Goal: Information Seeking & Learning: Check status

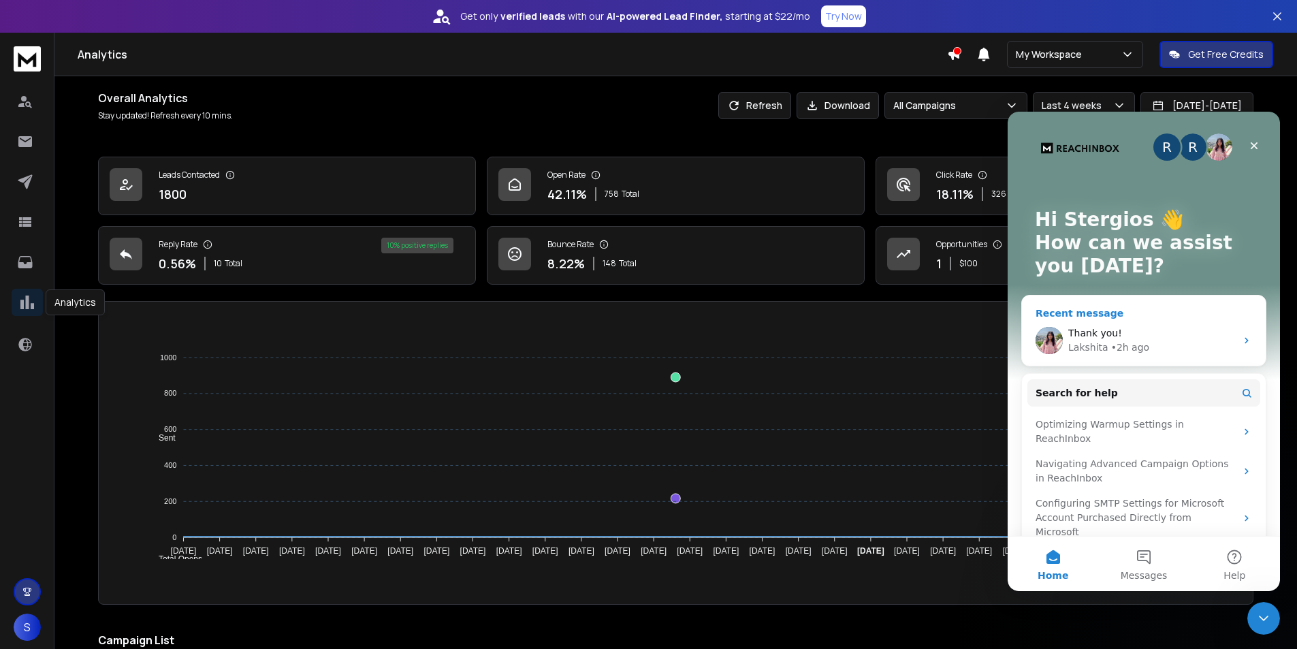
click at [1152, 319] on div "Thank you! [PERSON_NAME] • 2h ago" at bounding box center [1144, 340] width 244 height 50
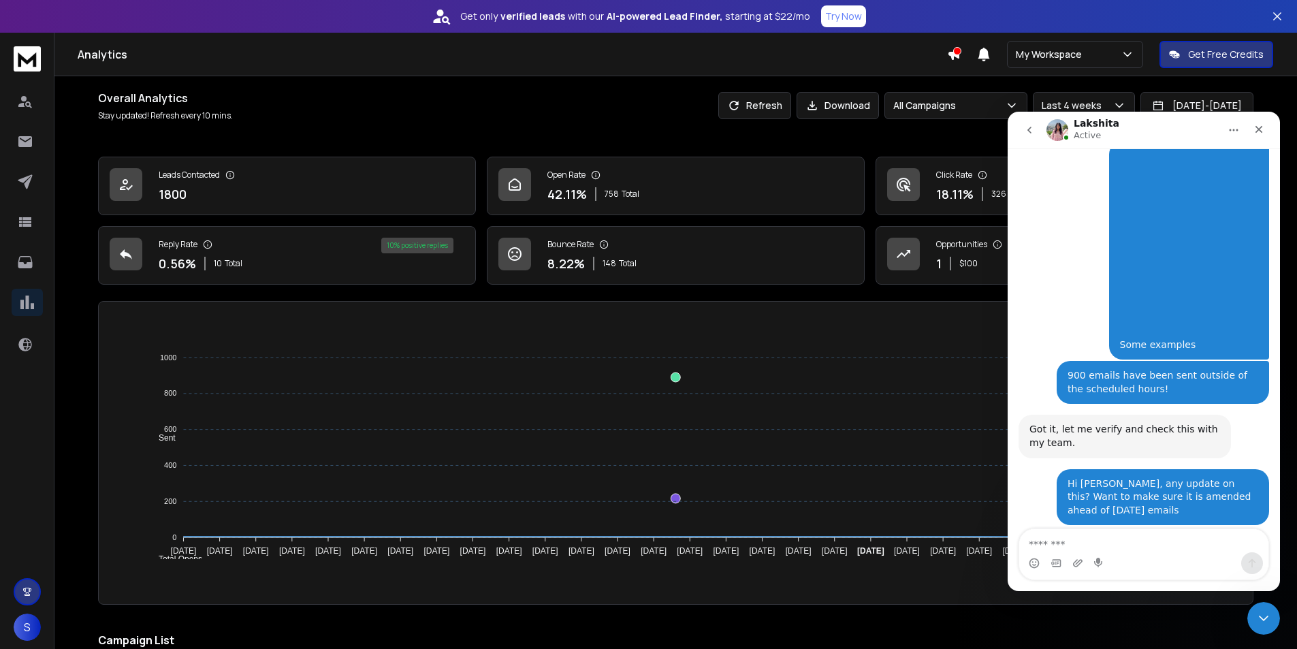
scroll to position [1029, 0]
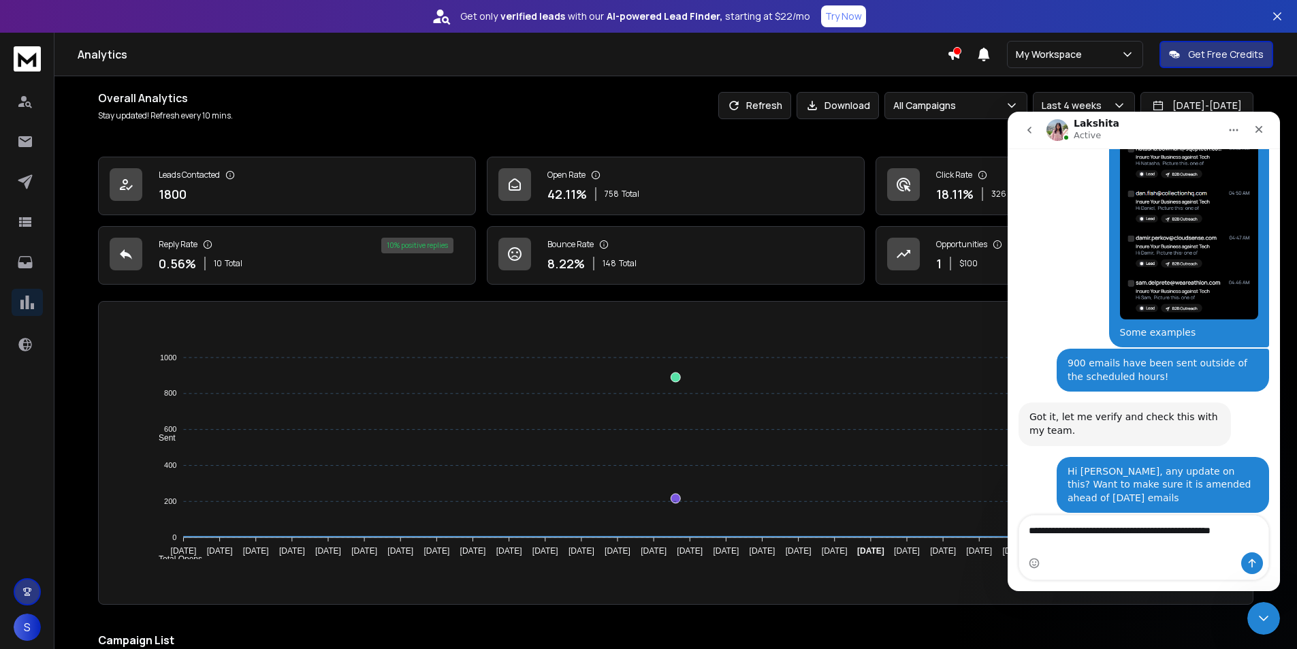
type textarea "**********"
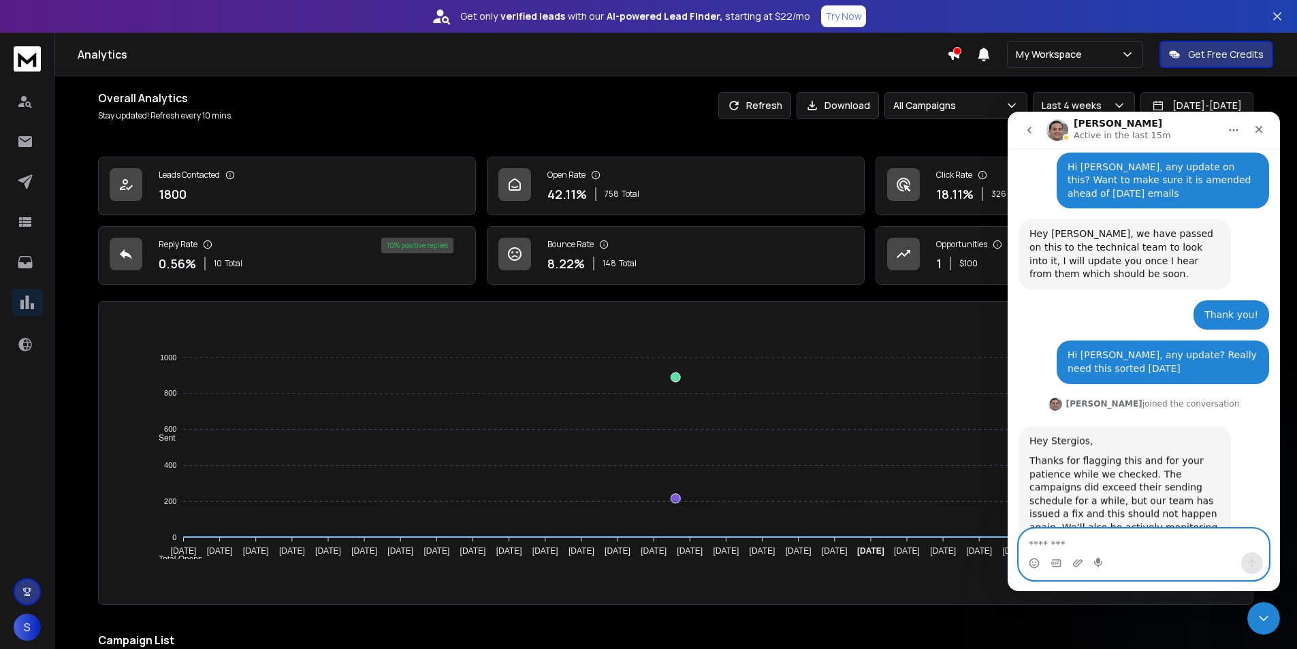
scroll to position [1342, 0]
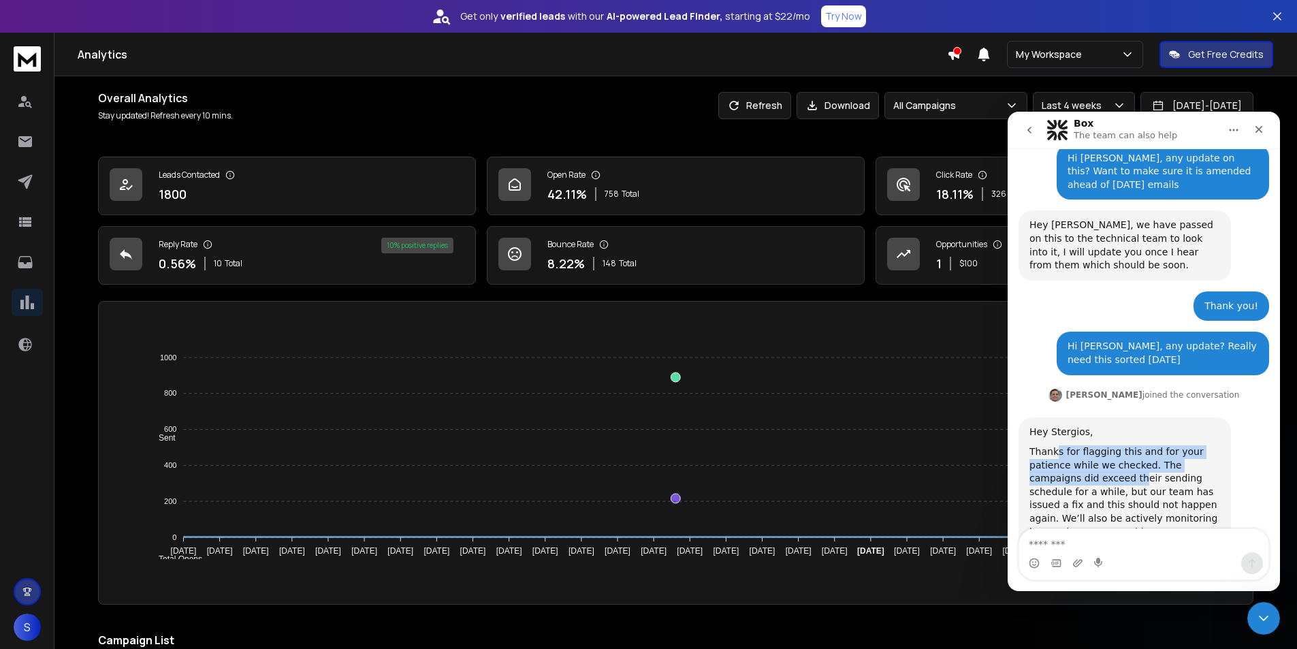
drag, startPoint x: 1056, startPoint y: 314, endPoint x: 1086, endPoint y: 345, distance: 43.3
click at [1086, 445] on div "Thanks for flagging this and for your patience while we checked. The campaigns …" at bounding box center [1125, 498] width 191 height 107
click at [1105, 445] on div "Thanks for flagging this and for your patience while we checked. The campaigns …" at bounding box center [1125, 498] width 191 height 107
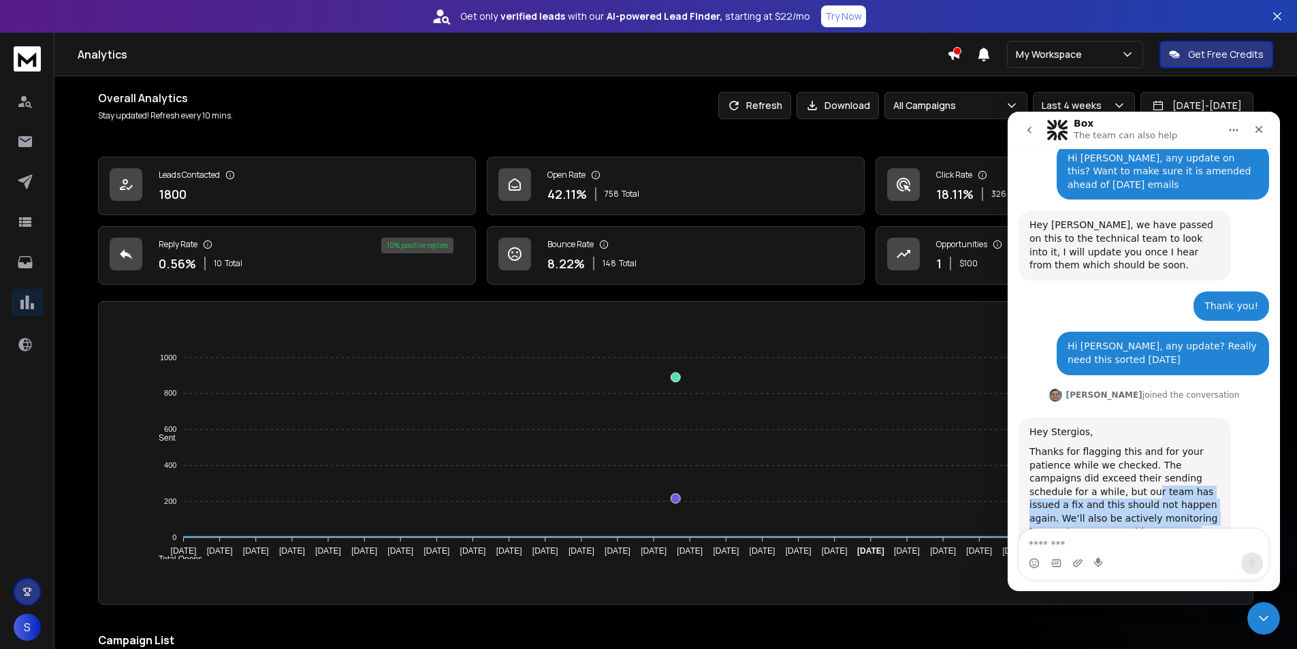
drag, startPoint x: 1083, startPoint y: 353, endPoint x: 1165, endPoint y: 402, distance: 94.7
click at [1165, 445] on div "Thanks for flagging this and for your patience while we checked. The campaigns …" at bounding box center [1125, 498] width 191 height 107
click at [1122, 559] on div "Your campaigns (“B2B Outreach” and “Loxa Customer Upsell”) will now follow the …" at bounding box center [1125, 605] width 191 height 93
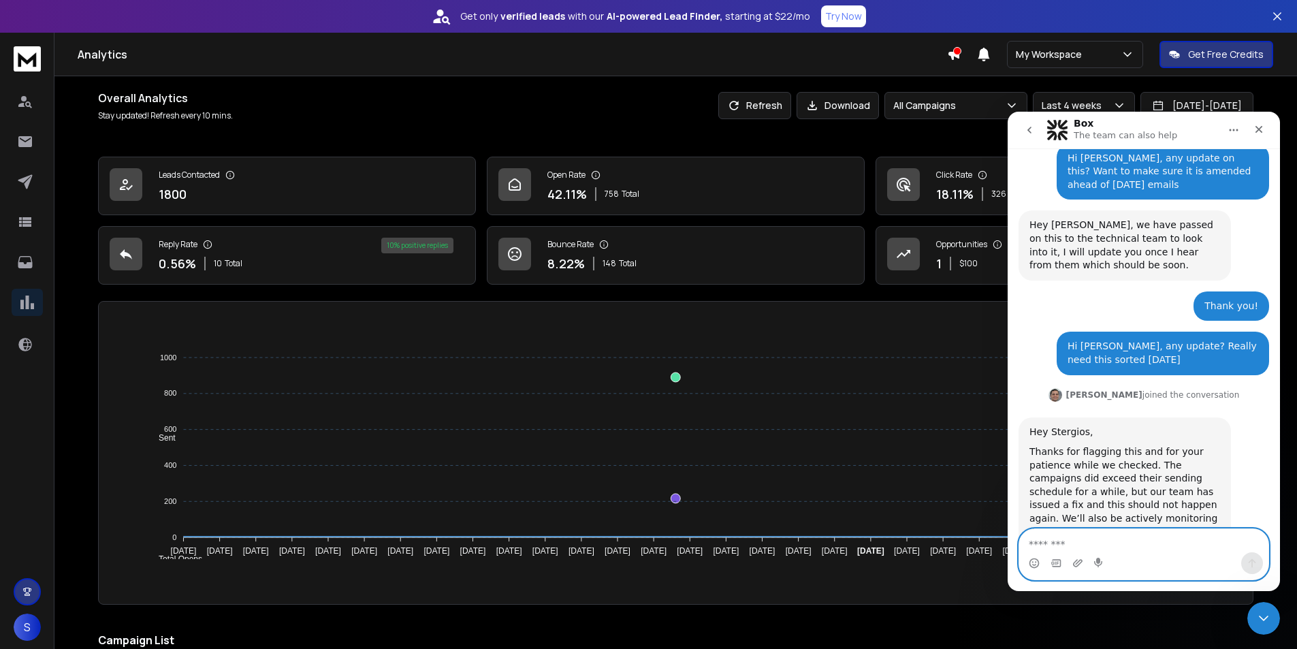
click at [1103, 549] on textarea "Message…" at bounding box center [1143, 540] width 249 height 23
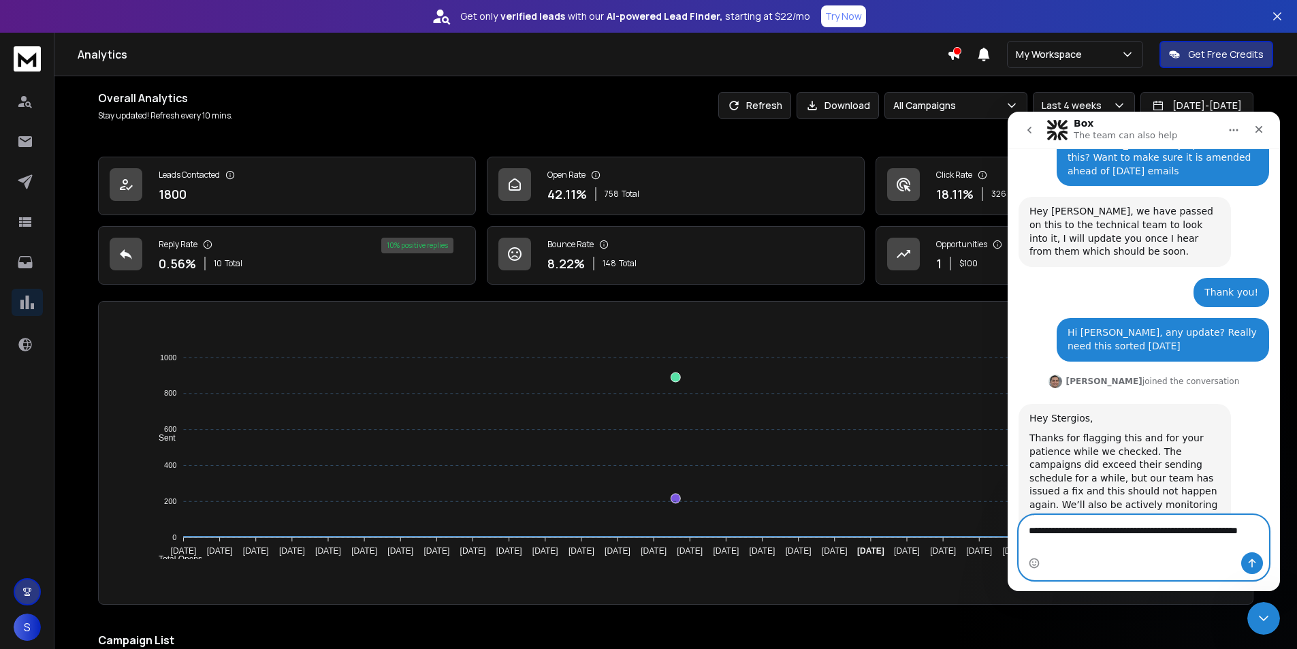
click at [1096, 533] on textarea "**********" at bounding box center [1143, 534] width 249 height 37
type textarea "**********"
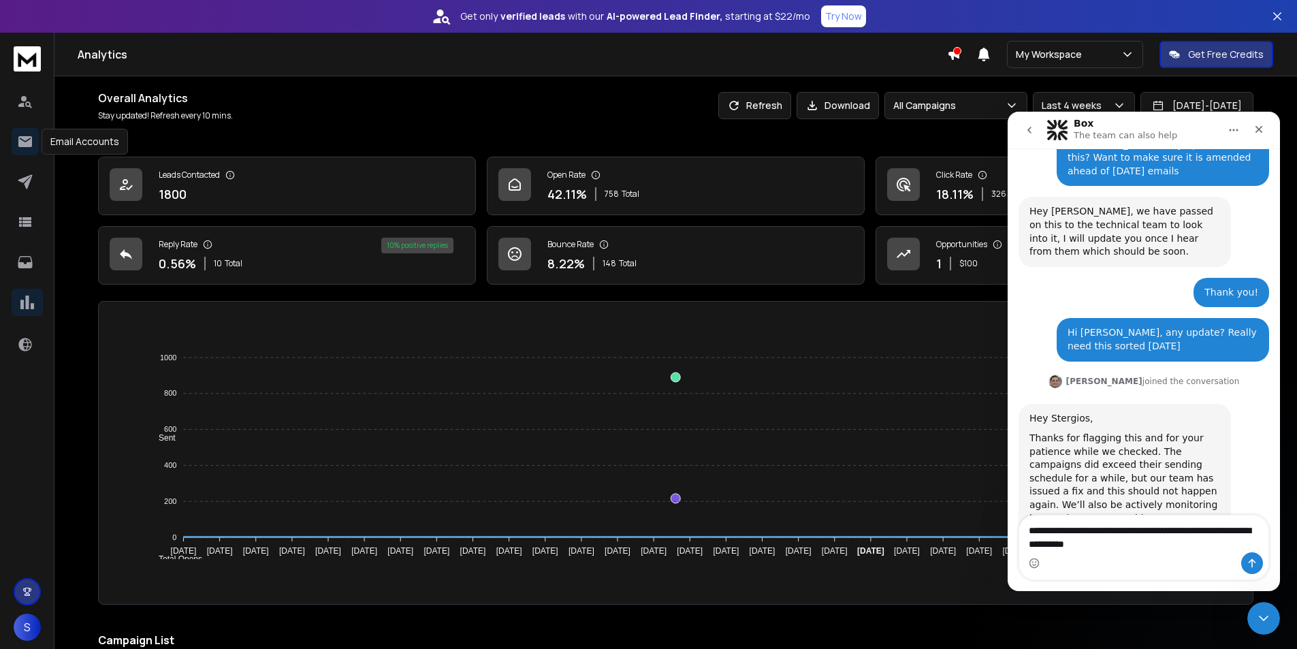
click at [17, 138] on icon at bounding box center [25, 141] width 16 height 16
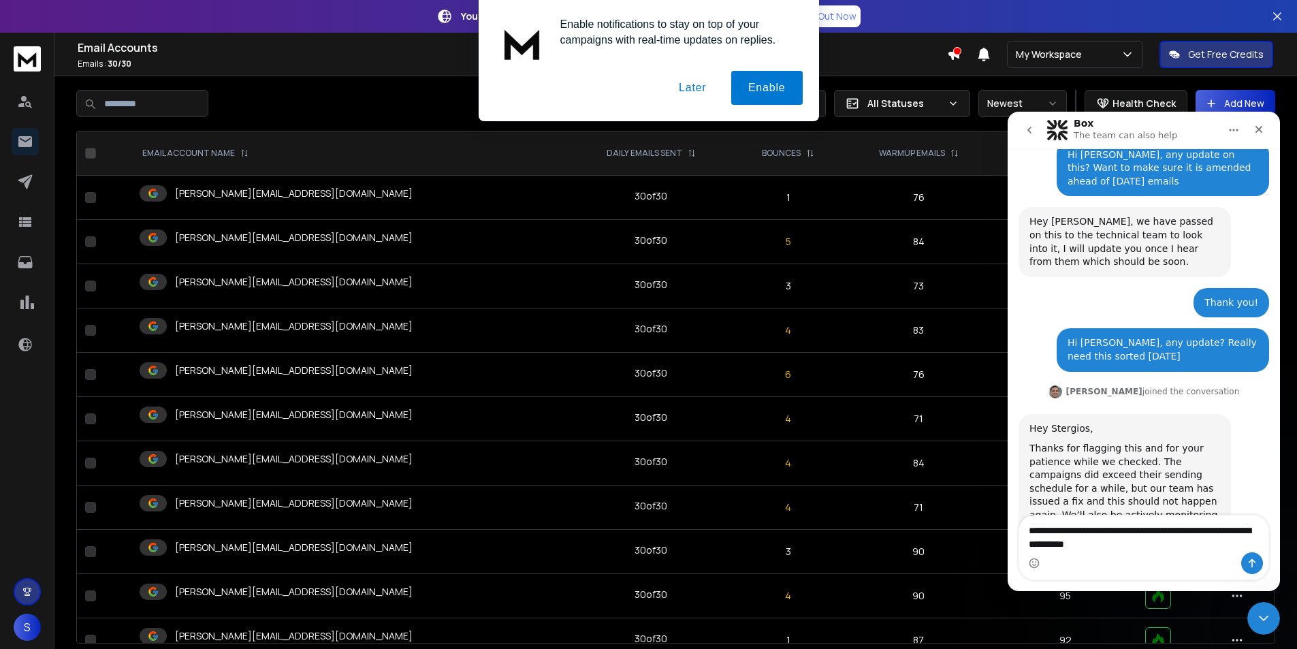
scroll to position [1356, 0]
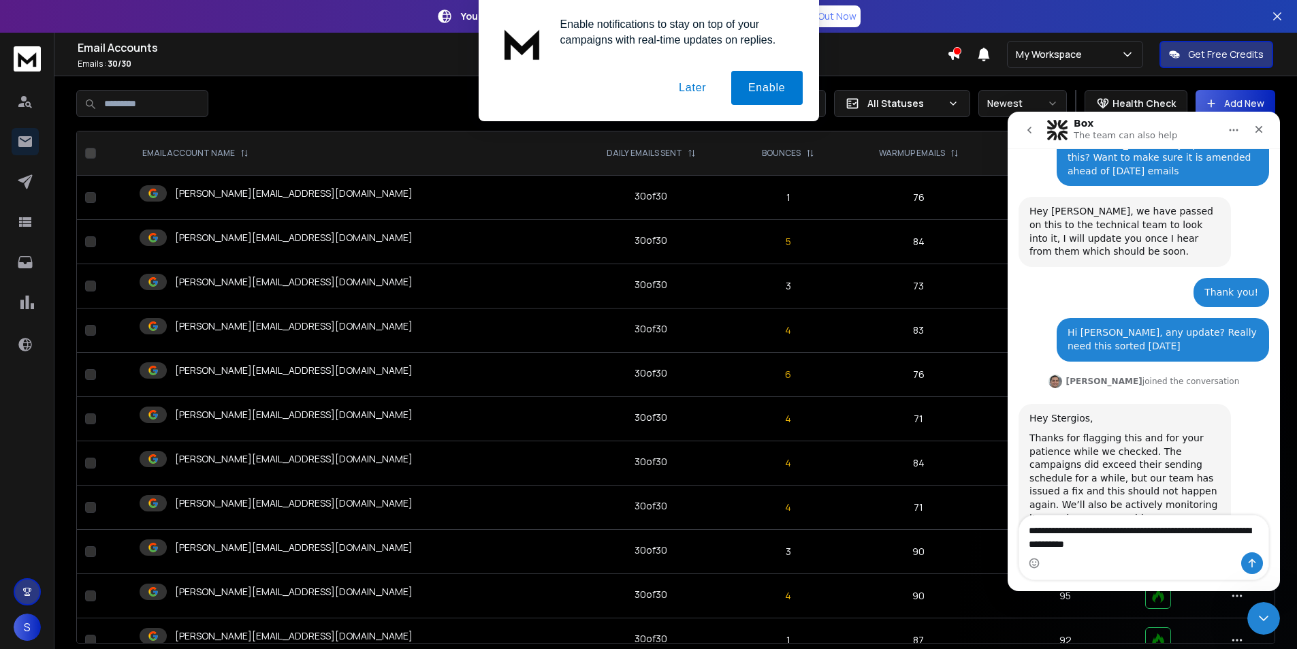
drag, startPoint x: 1114, startPoint y: 546, endPoint x: 1066, endPoint y: 556, distance: 48.8
click at [1066, 556] on div "**********" at bounding box center [1143, 548] width 249 height 64
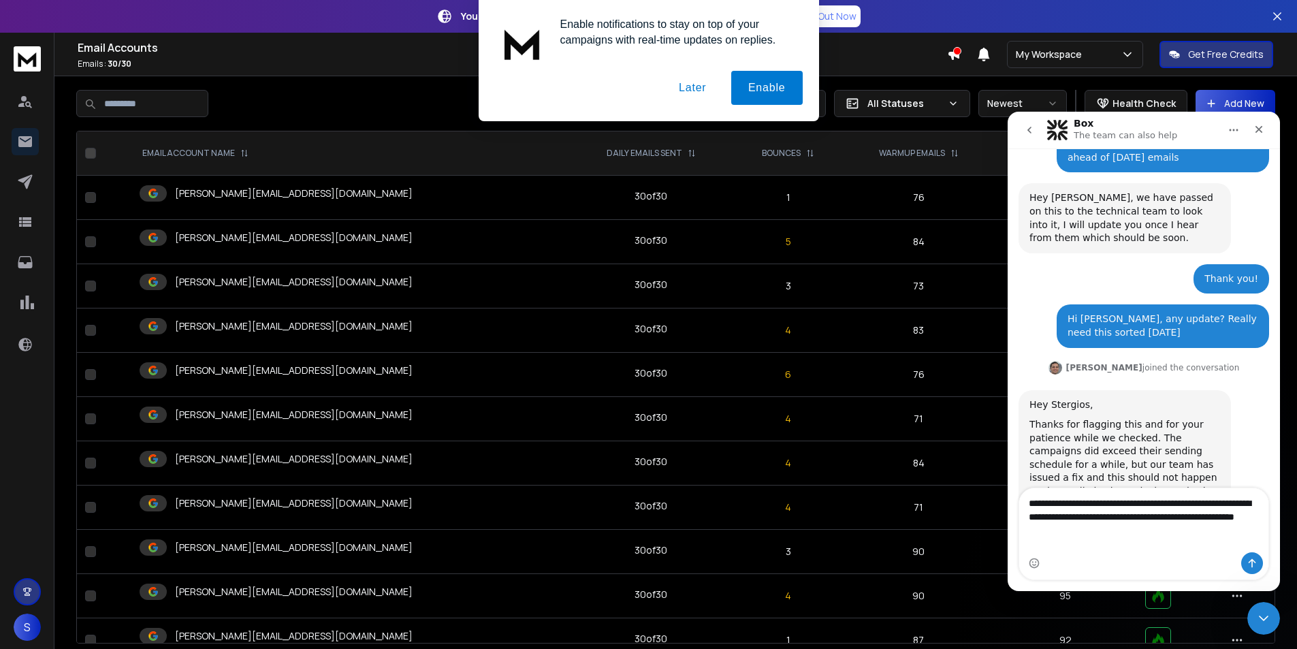
type textarea "**********"
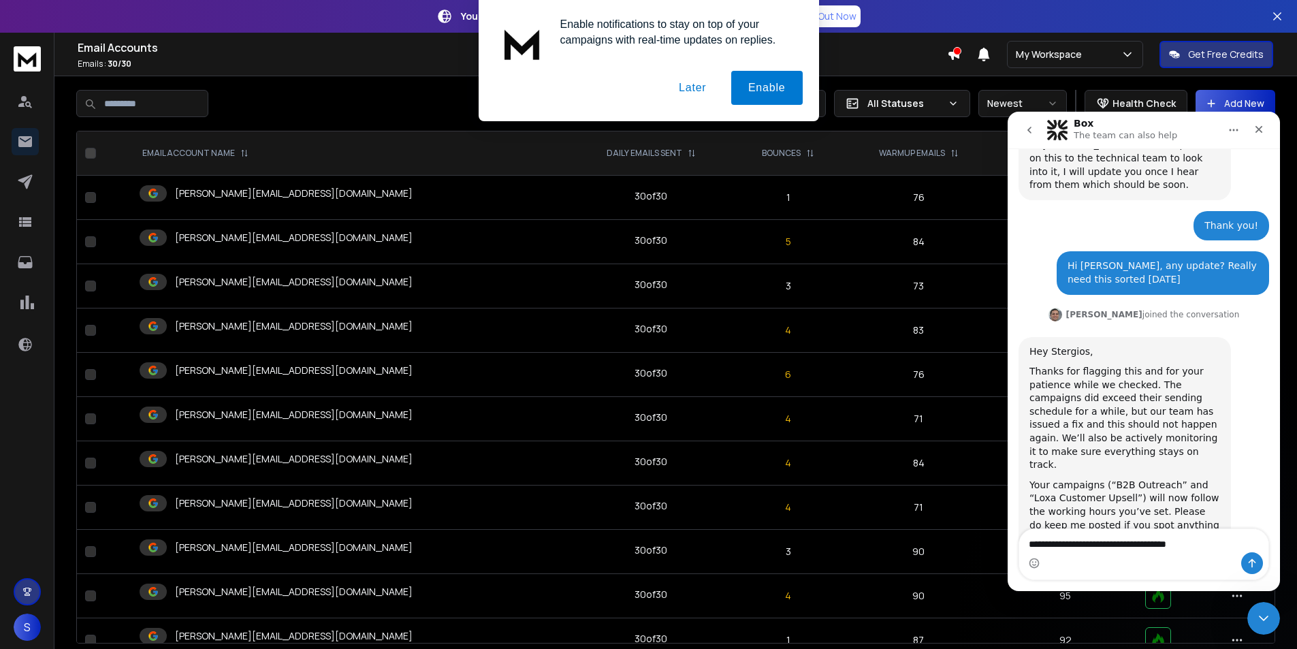
type textarea "**********"
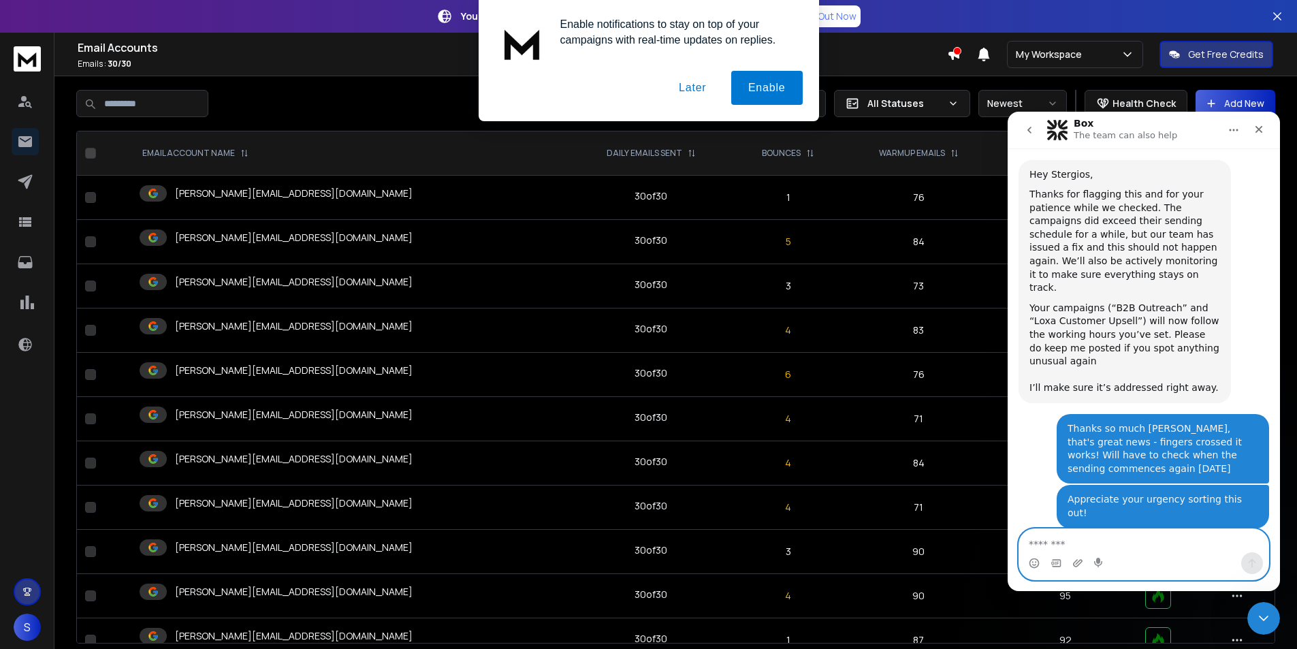
scroll to position [1602, 0]
click at [1088, 543] on textarea "Message…" at bounding box center [1143, 540] width 249 height 23
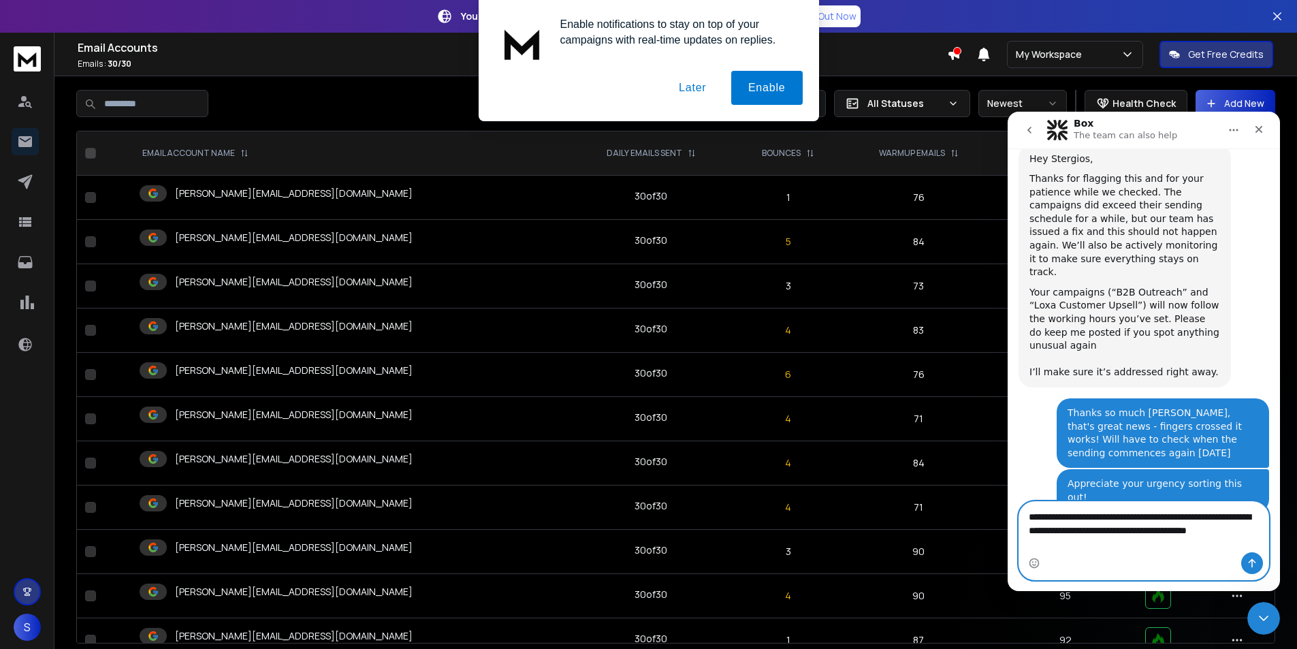
scroll to position [1629, 0]
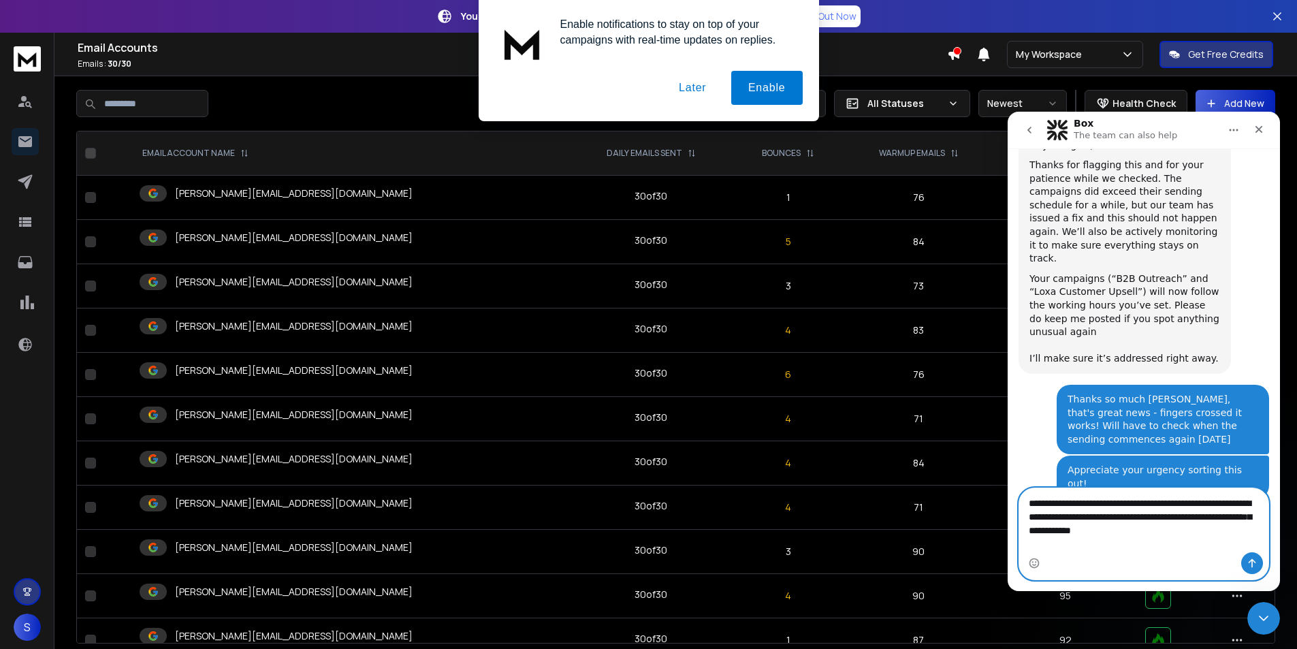
type textarea "**********"
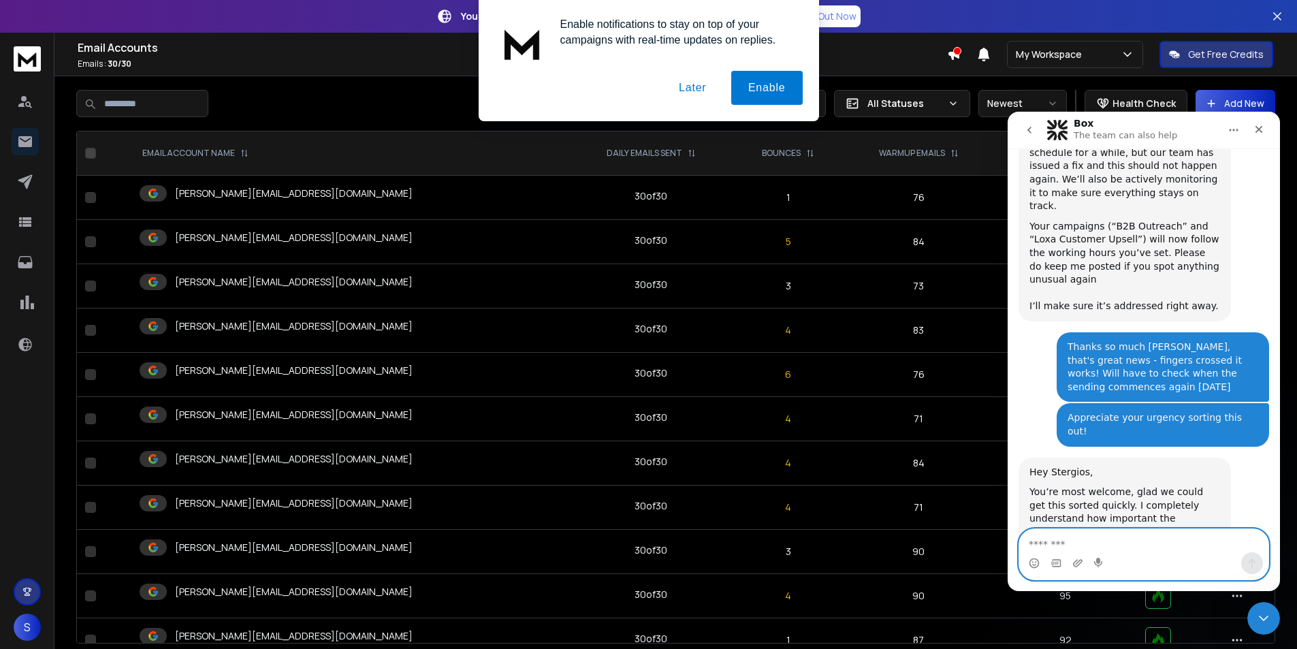
scroll to position [1682, 0]
click at [31, 172] on link at bounding box center [25, 181] width 27 height 27
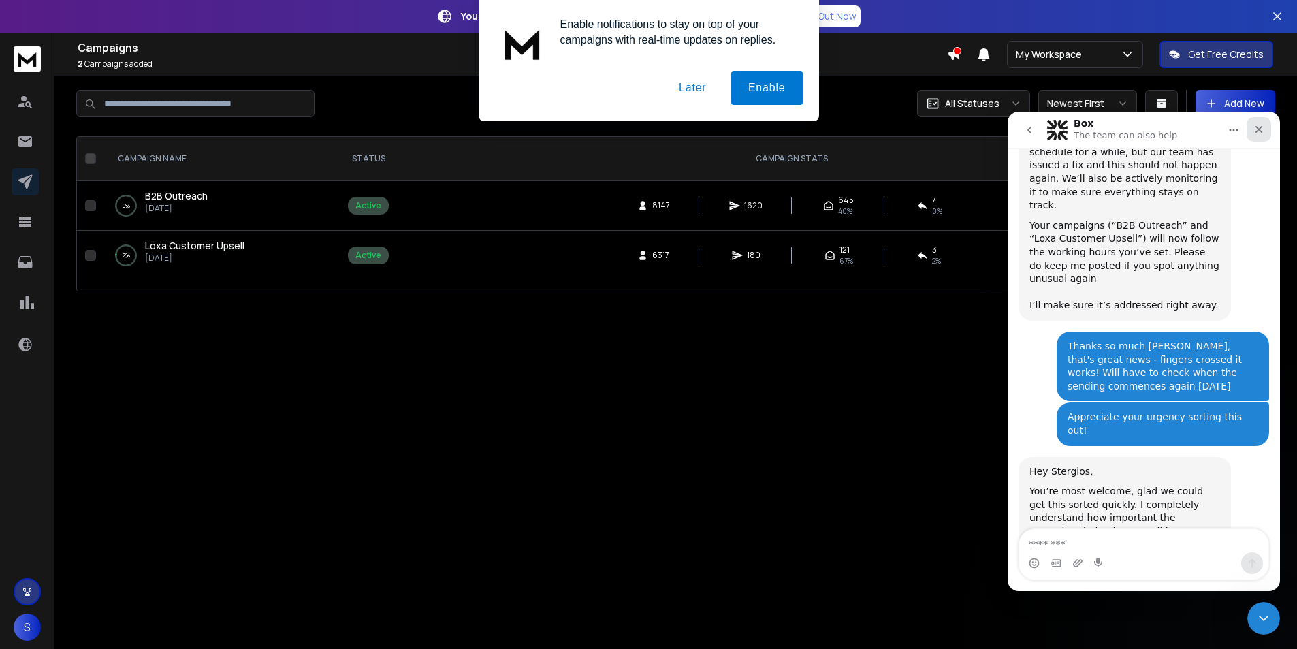
click at [1263, 132] on icon "Close" at bounding box center [1259, 129] width 11 height 11
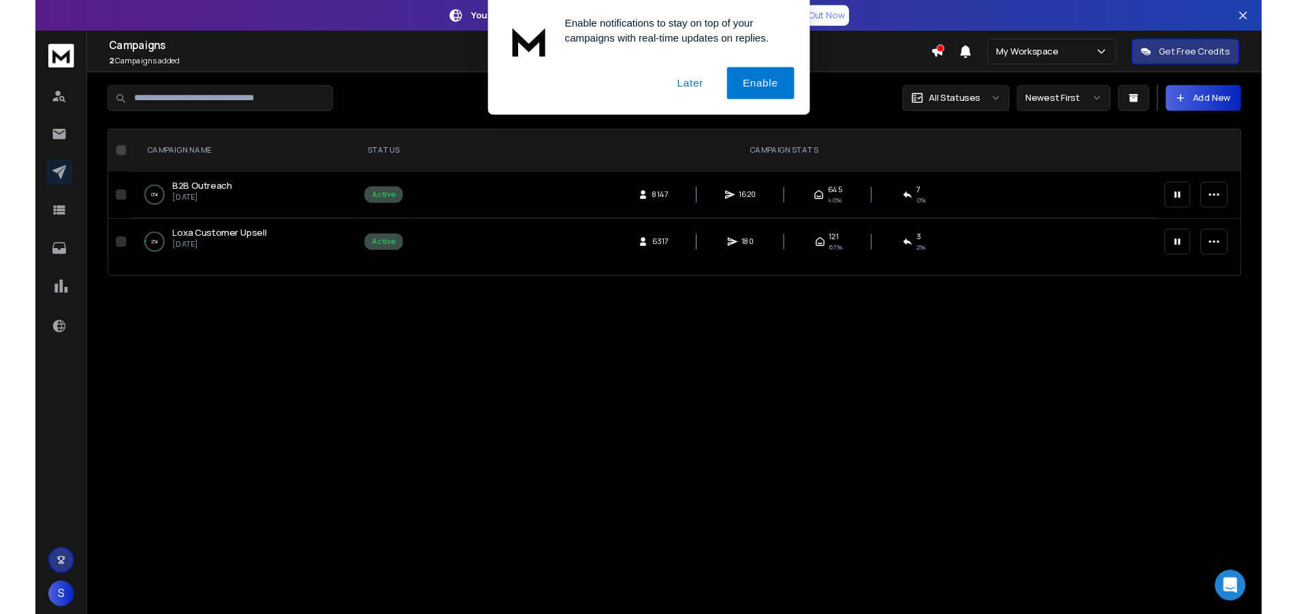
scroll to position [1682, 0]
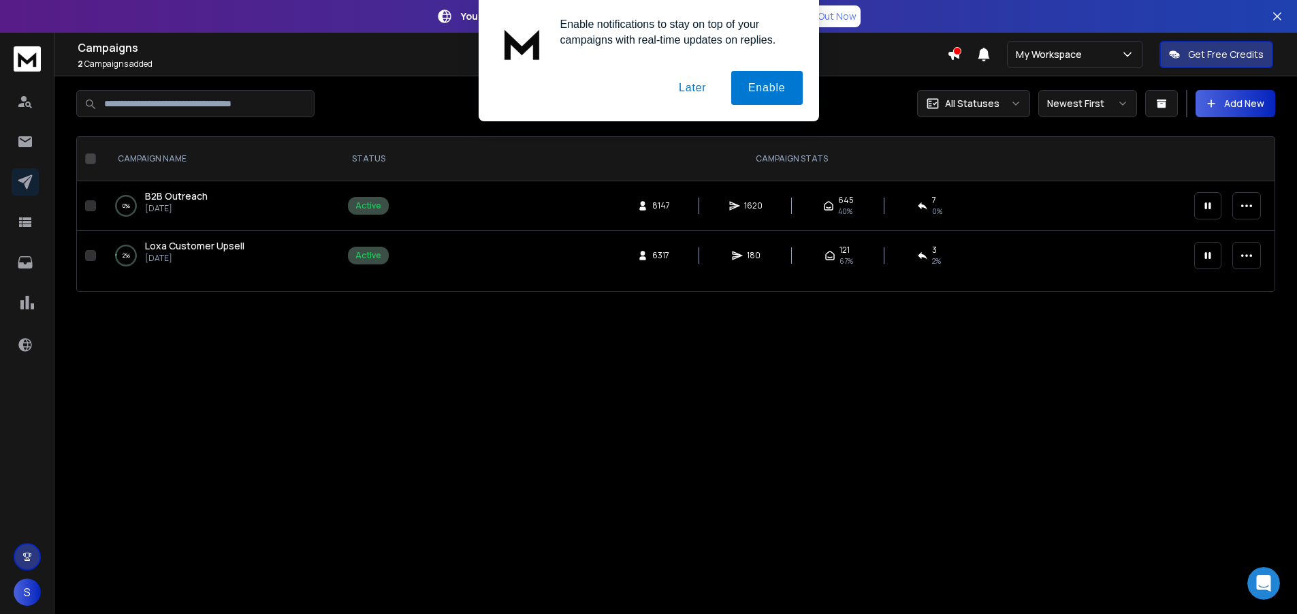
click at [696, 88] on button "Later" at bounding box center [692, 88] width 61 height 34
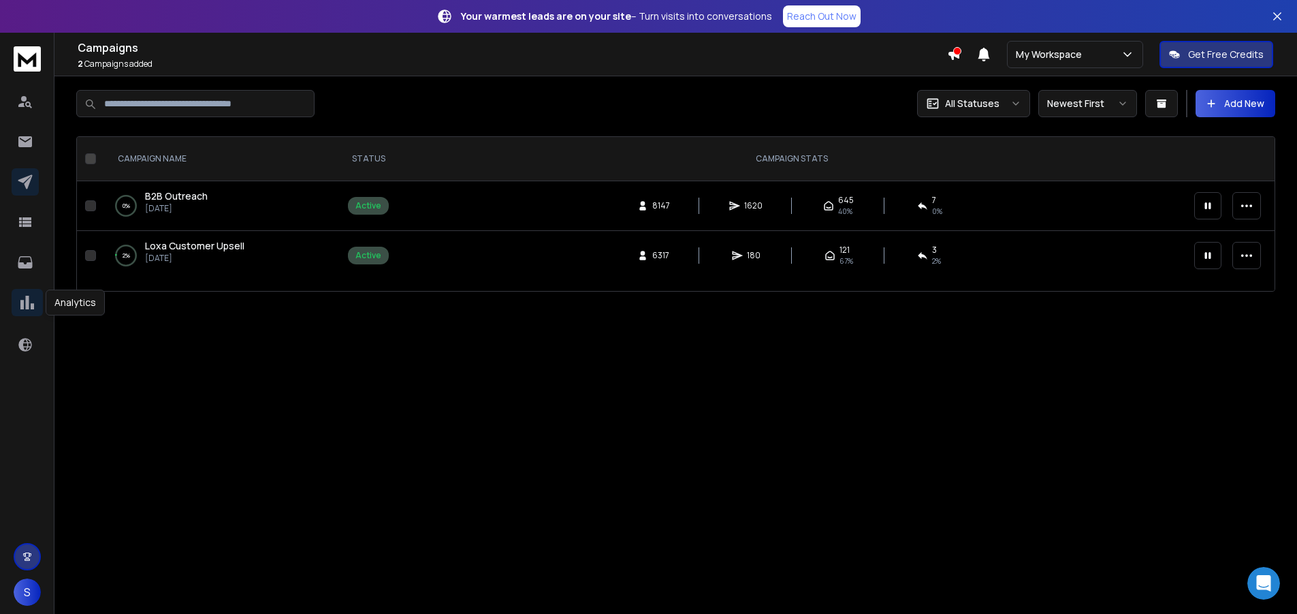
click at [25, 303] on icon at bounding box center [27, 303] width 14 height 14
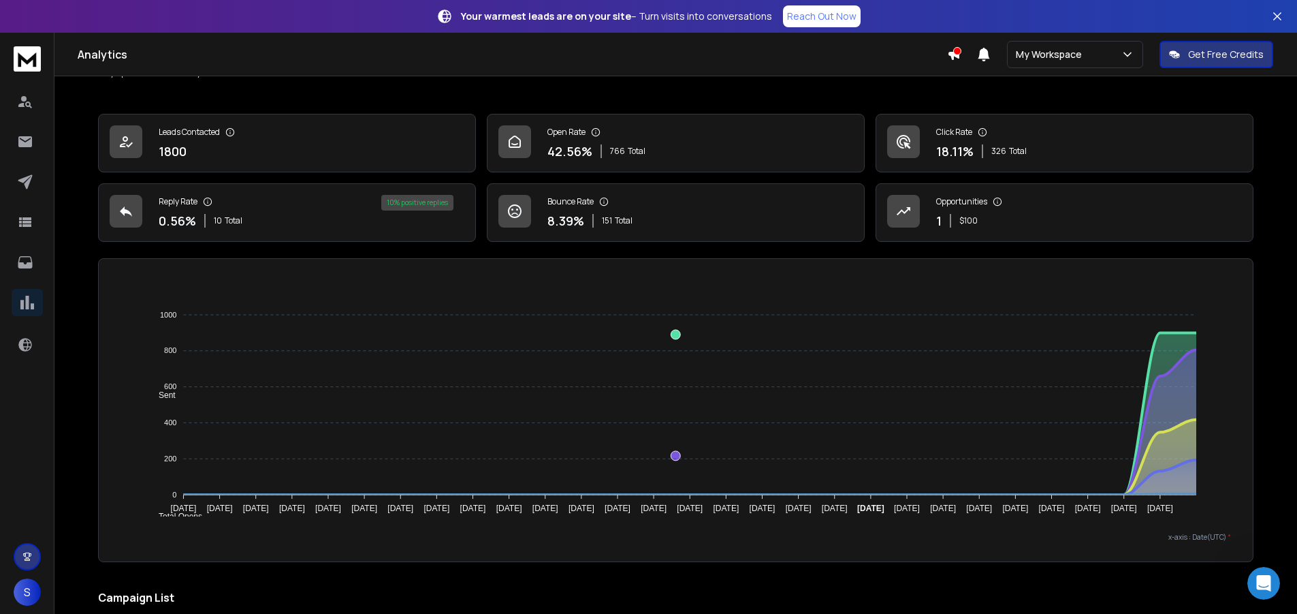
scroll to position [54, 0]
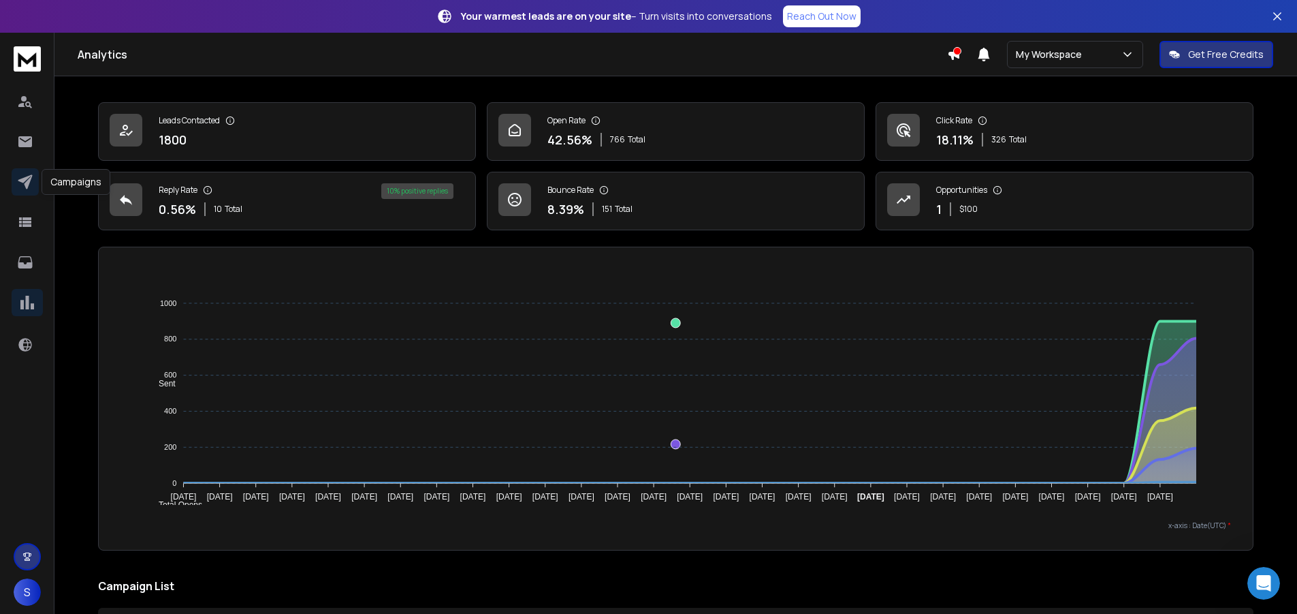
click at [27, 181] on icon at bounding box center [25, 181] width 14 height 14
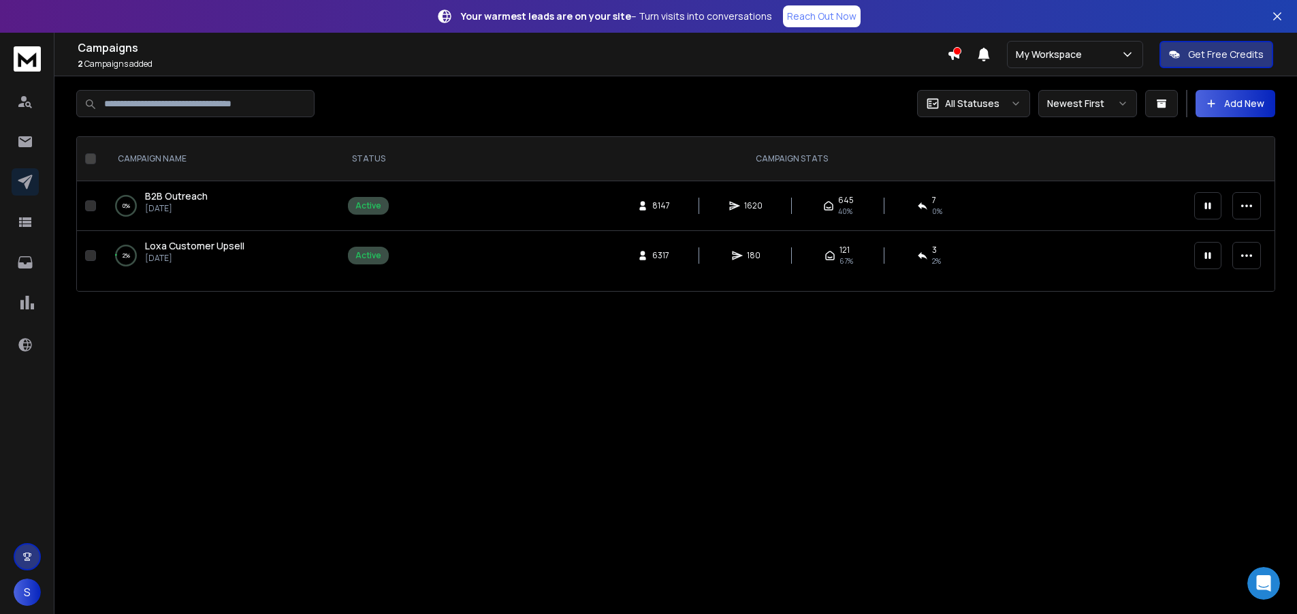
click at [198, 204] on p "[DATE]" at bounding box center [176, 208] width 63 height 11
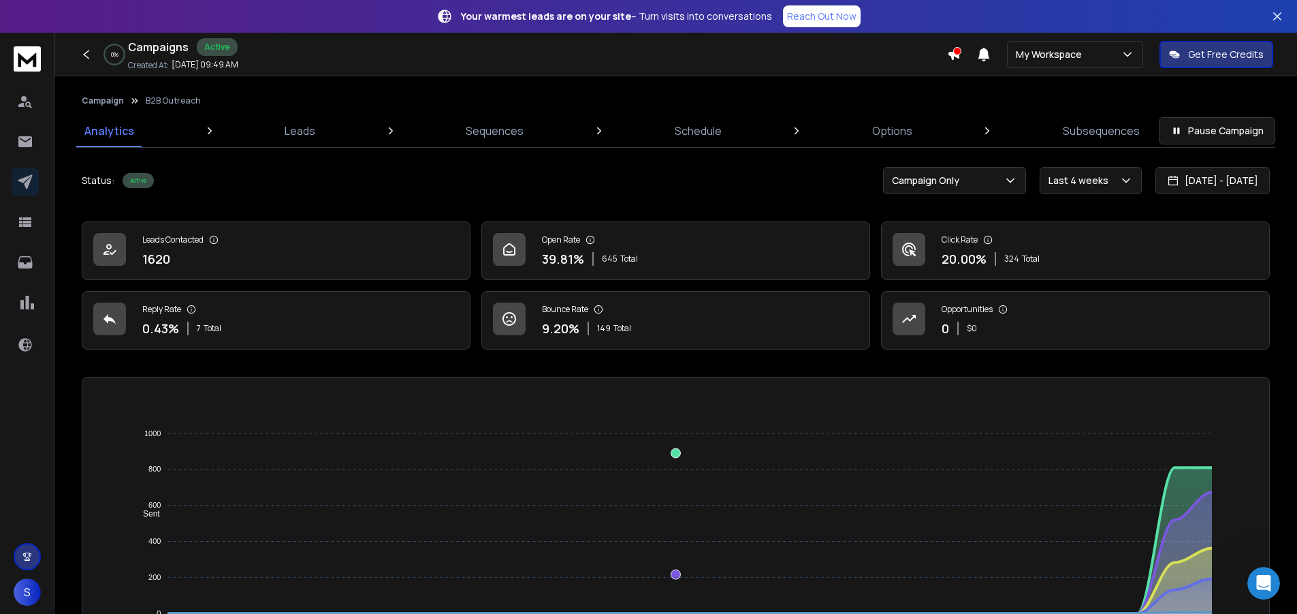
scroll to position [270, 0]
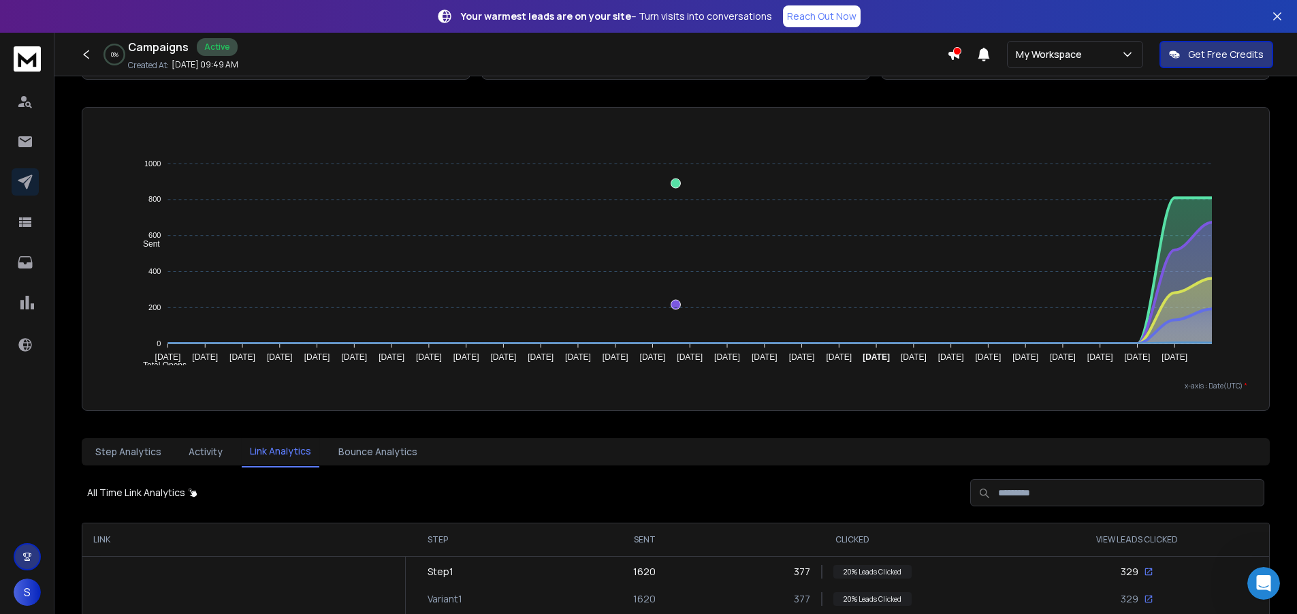
click at [267, 455] on button "Link Analytics" at bounding box center [281, 451] width 78 height 31
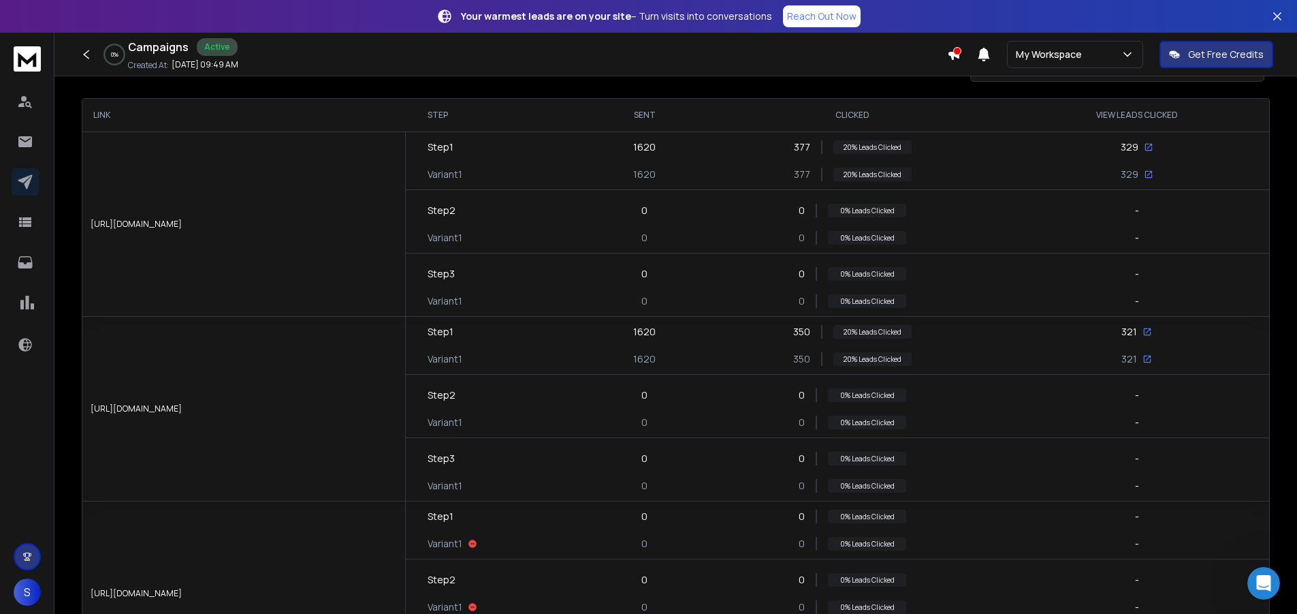
scroll to position [674, 0]
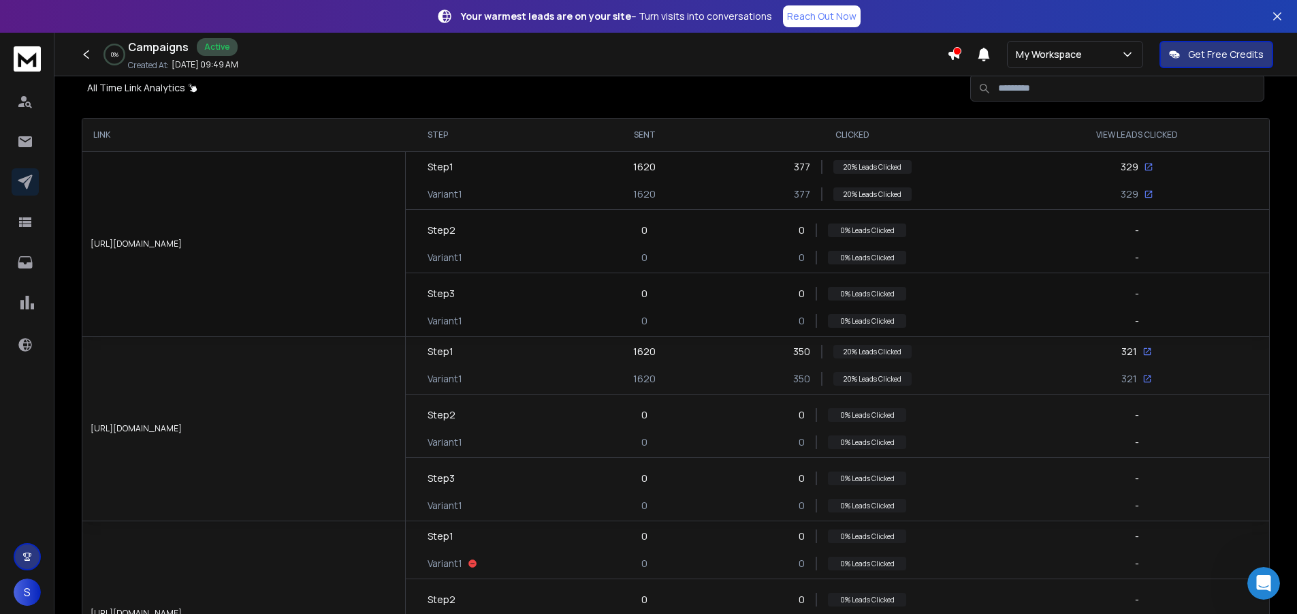
click at [807, 169] on div "377 20 % Leads Clicked" at bounding box center [853, 167] width 118 height 14
click at [804, 353] on div "350 20 % Leads Clicked" at bounding box center [852, 352] width 118 height 14
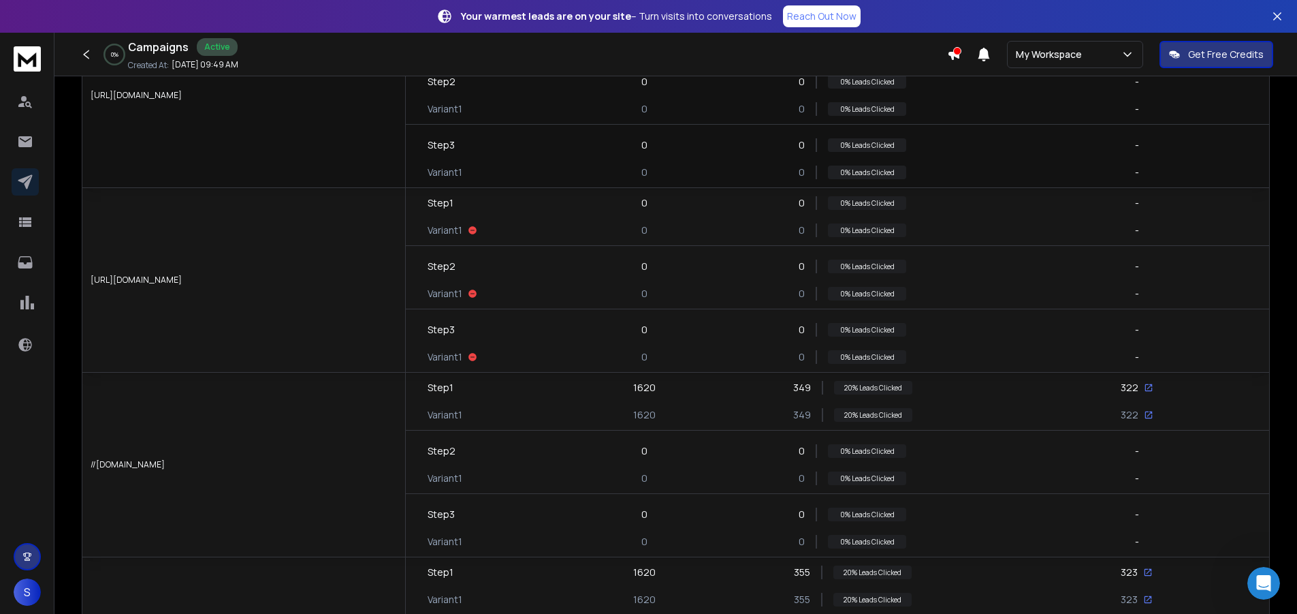
scroll to position [1008, 0]
click at [808, 392] on div "349 20 % Leads Clicked" at bounding box center [852, 387] width 119 height 14
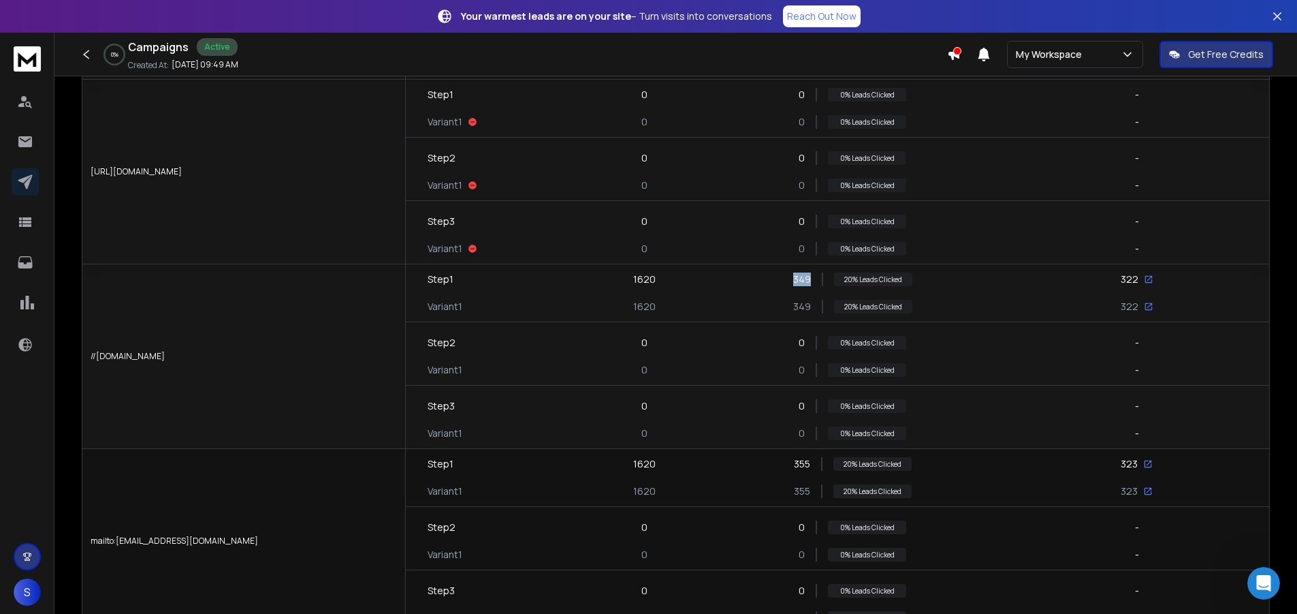
scroll to position [1116, 0]
click at [804, 460] on div "355 20 % Leads Clicked" at bounding box center [853, 463] width 118 height 14
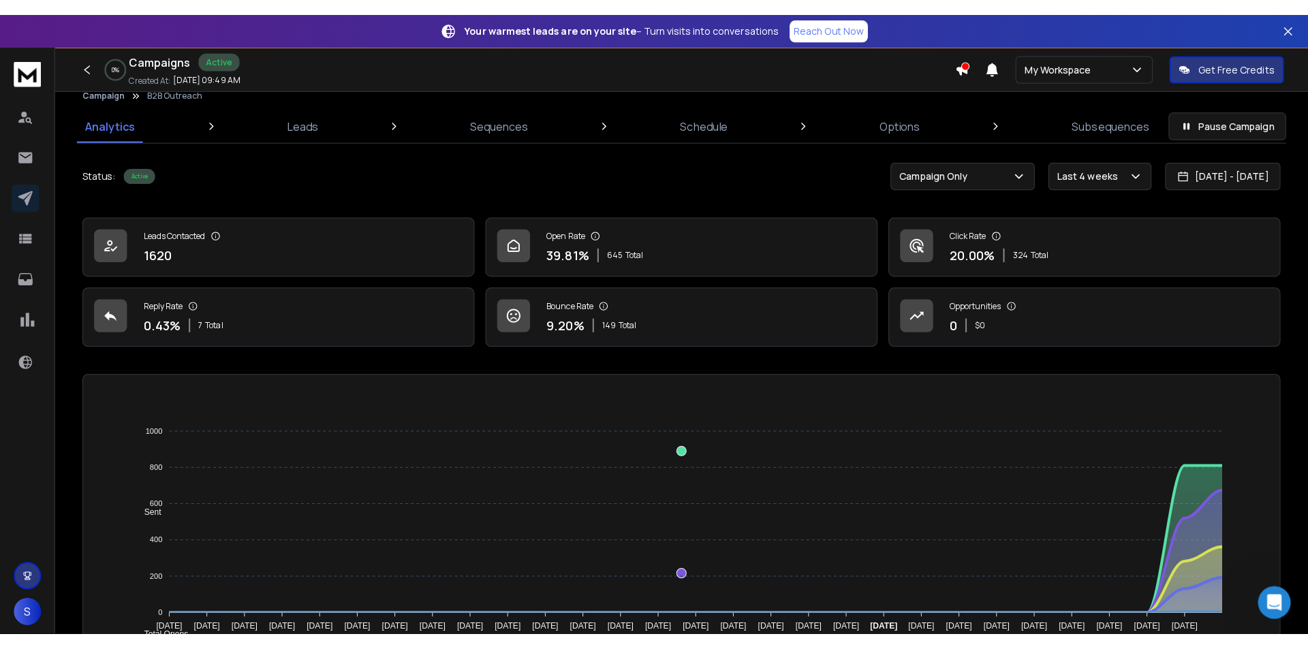
scroll to position [0, 0]
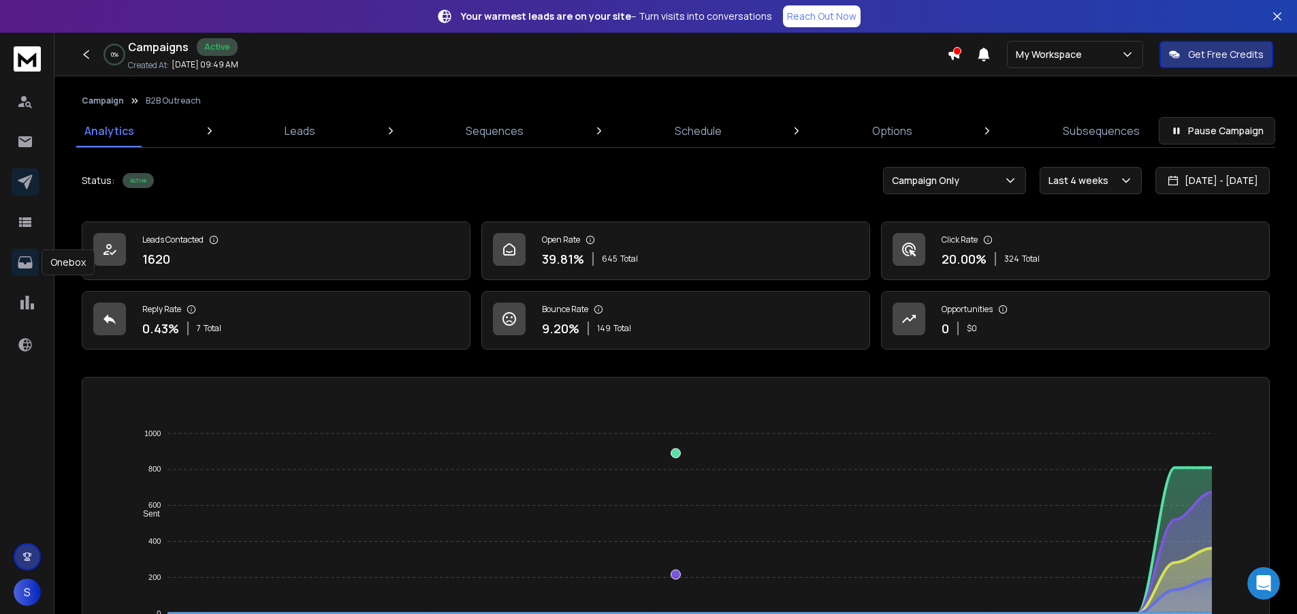
click at [29, 266] on icon at bounding box center [25, 262] width 14 height 12
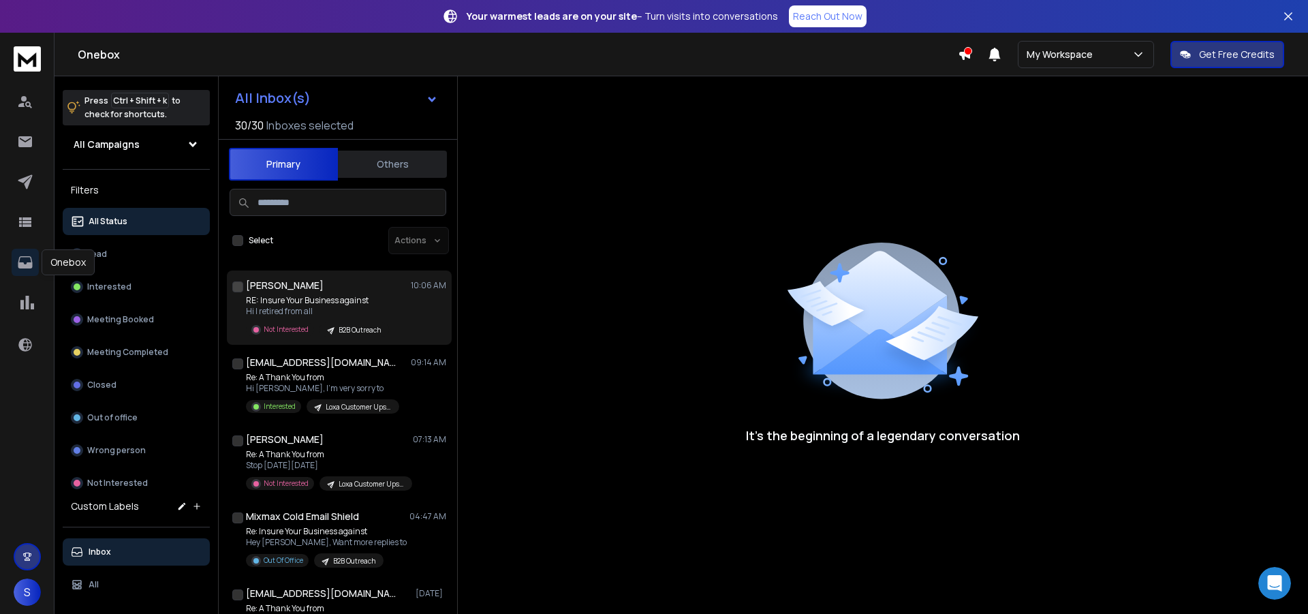
click at [317, 291] on div "Peter Aisthorpe 10:06 AM" at bounding box center [346, 286] width 200 height 14
